Goal: Find specific page/section: Find specific page/section

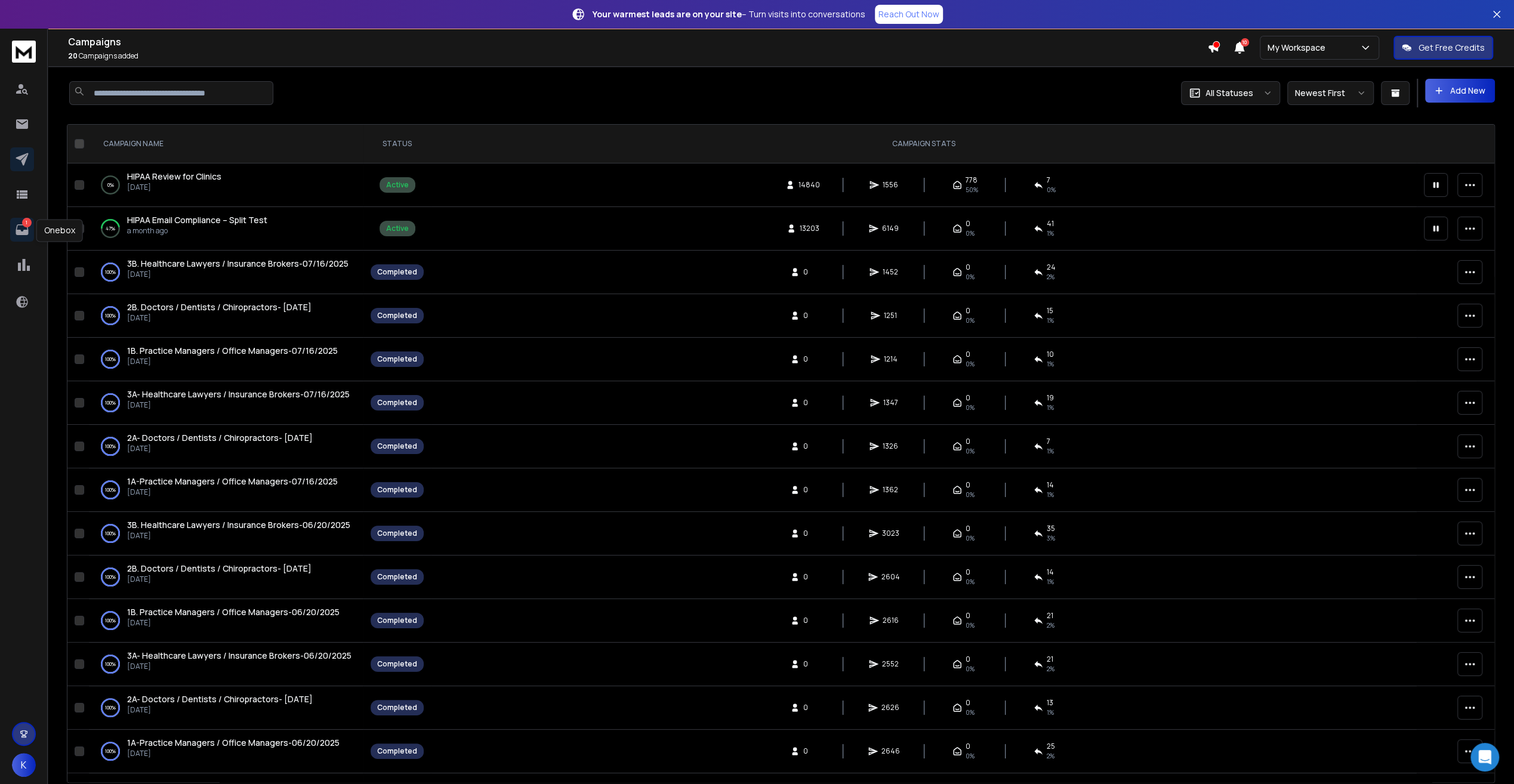
click at [22, 231] on icon at bounding box center [22, 229] width 14 height 14
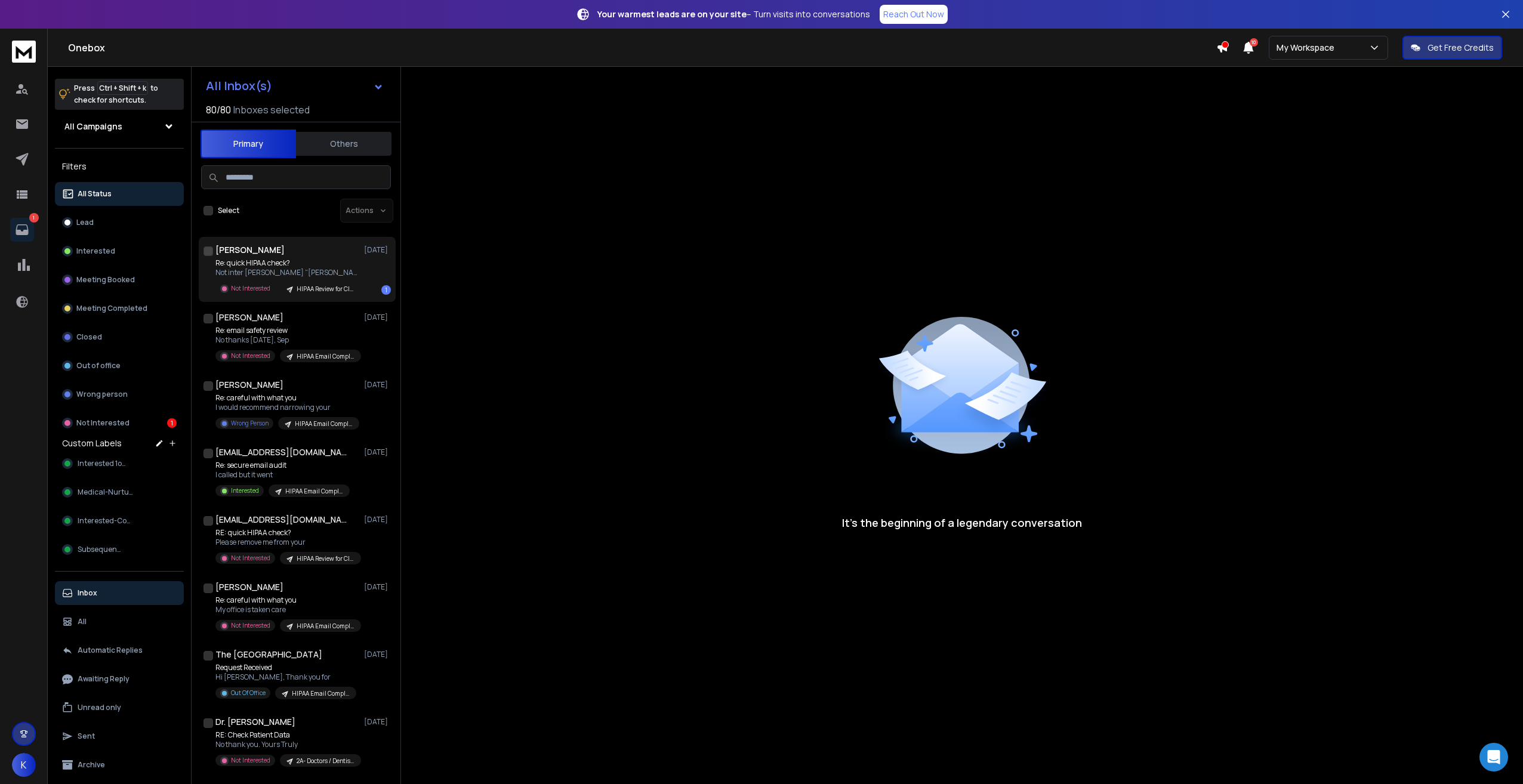
click at [265, 273] on p "Not inter [PERSON_NAME] “[PERSON_NAME]” [PERSON_NAME]," at bounding box center [287, 272] width 143 height 9
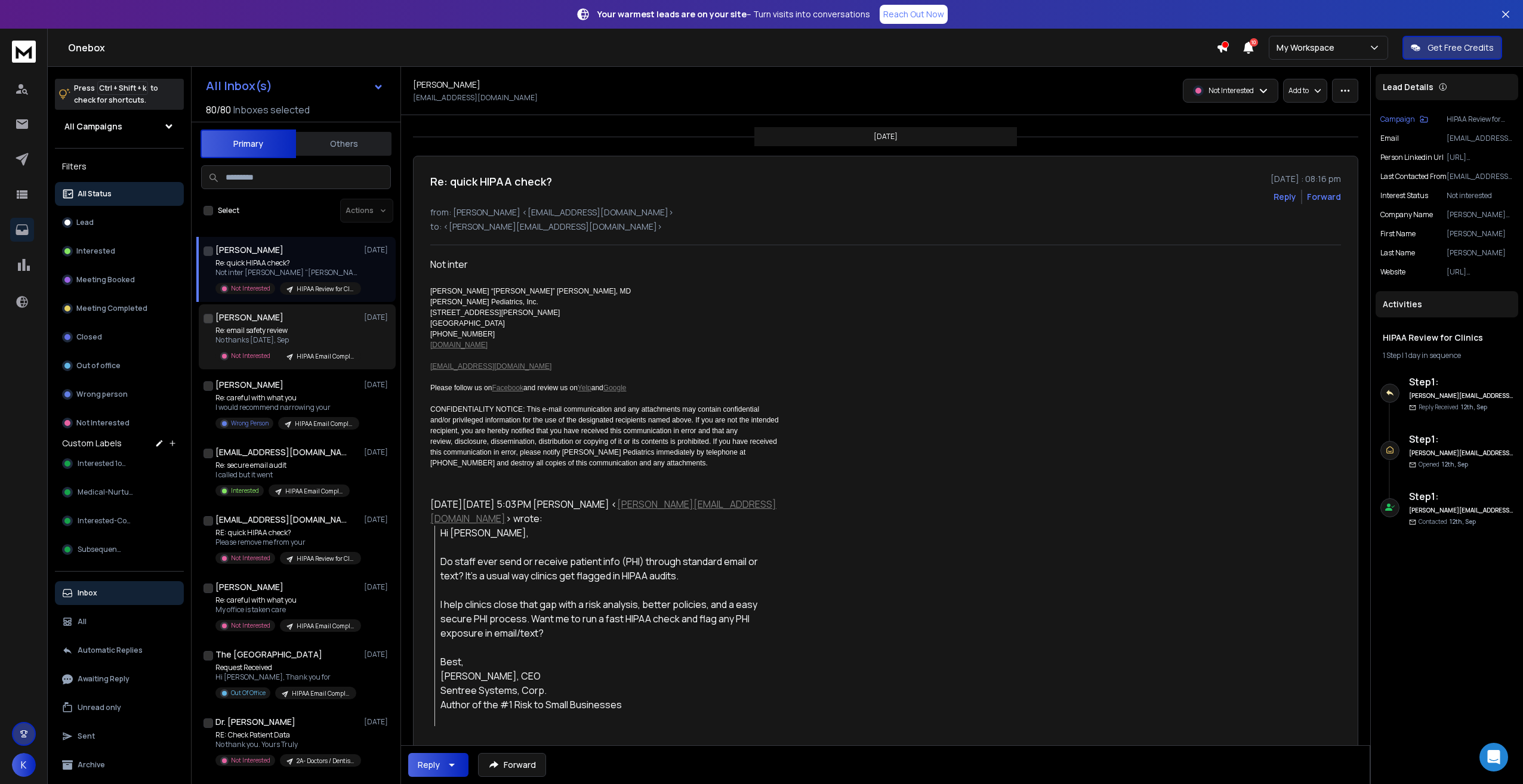
click at [290, 321] on div "[PERSON_NAME] [DATE]" at bounding box center [303, 317] width 175 height 12
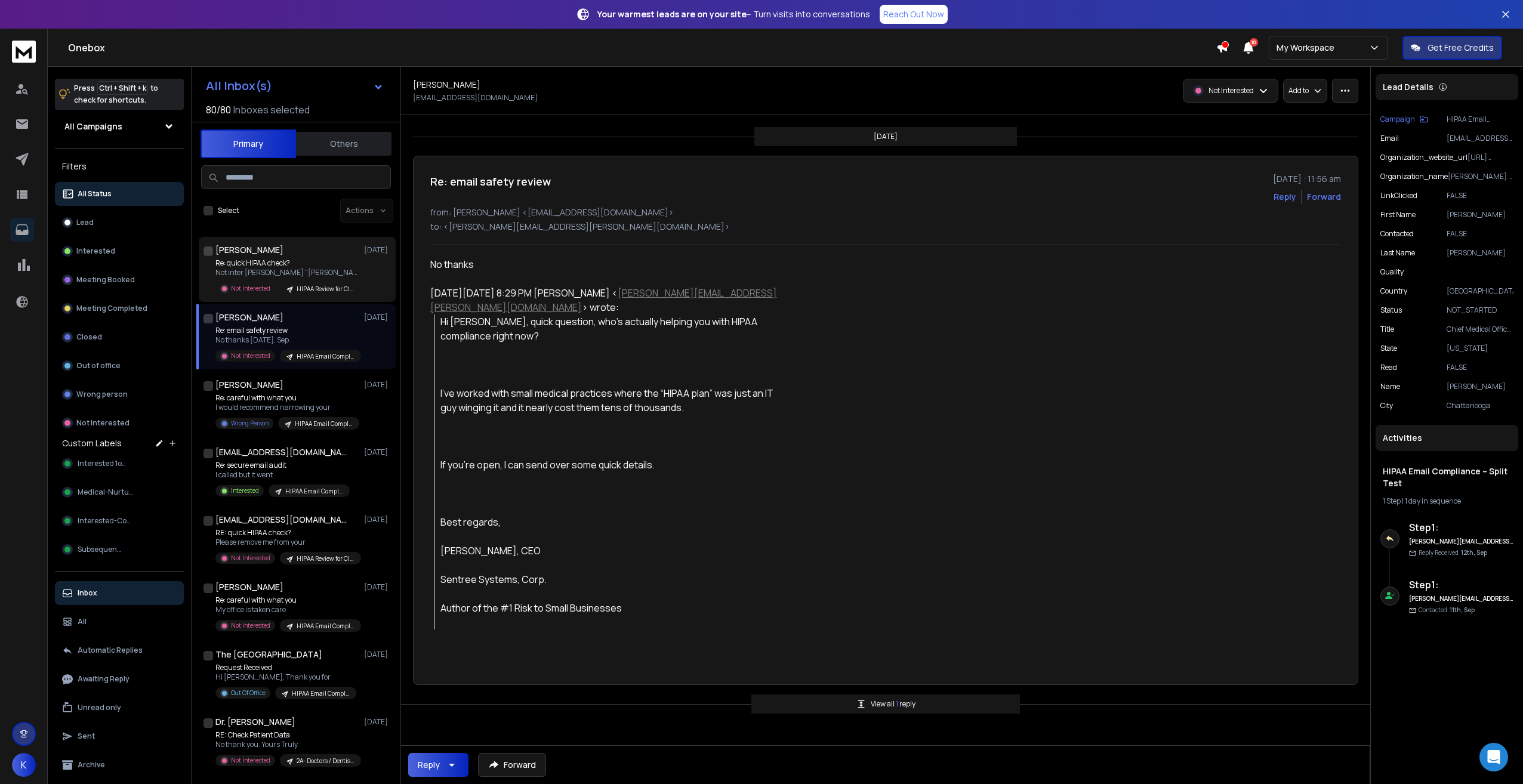
click at [272, 265] on p "Re: quick HIPAA check?" at bounding box center [287, 262] width 143 height 9
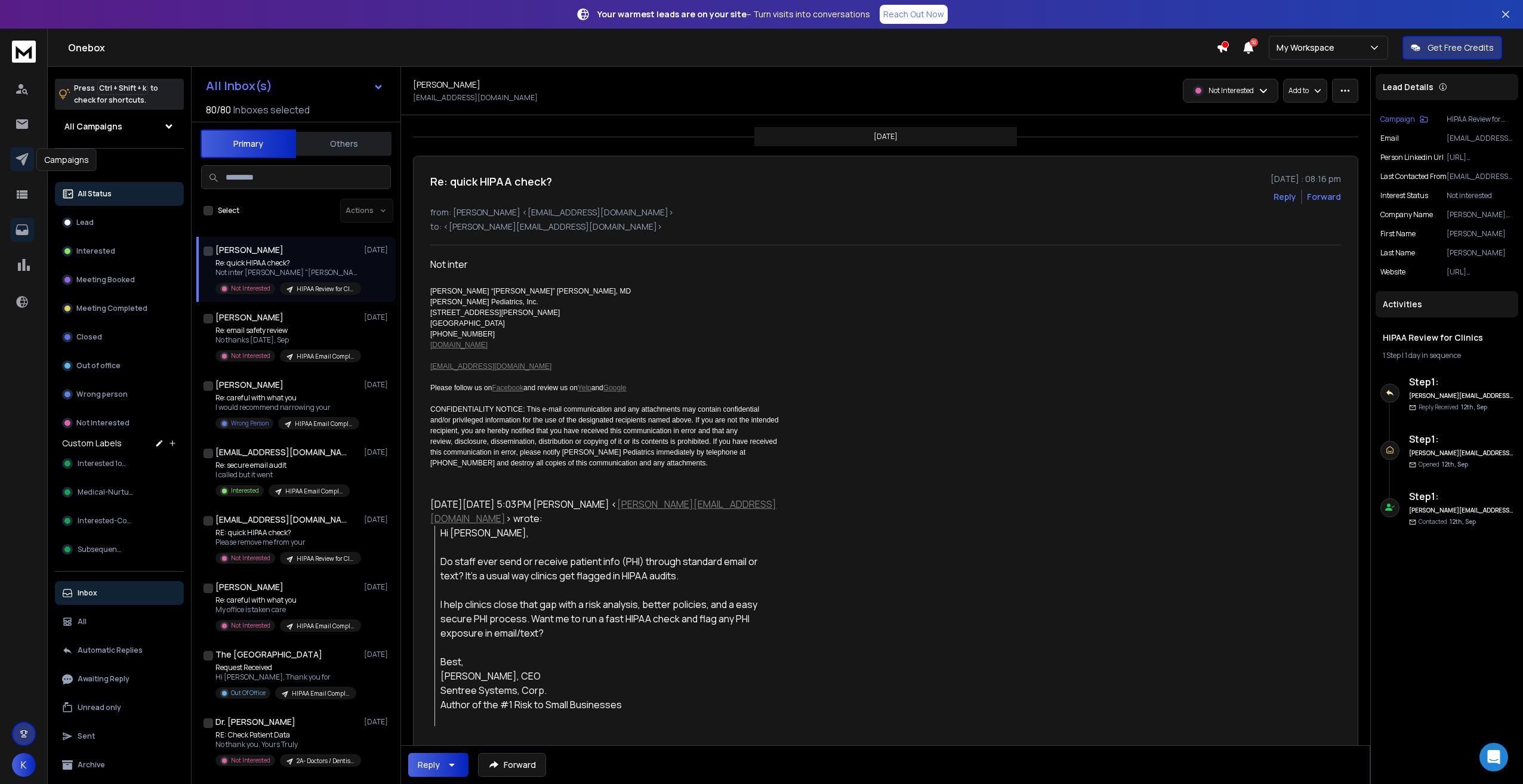
click at [16, 159] on icon at bounding box center [22, 159] width 14 height 14
